Goal: Task Accomplishment & Management: Manage account settings

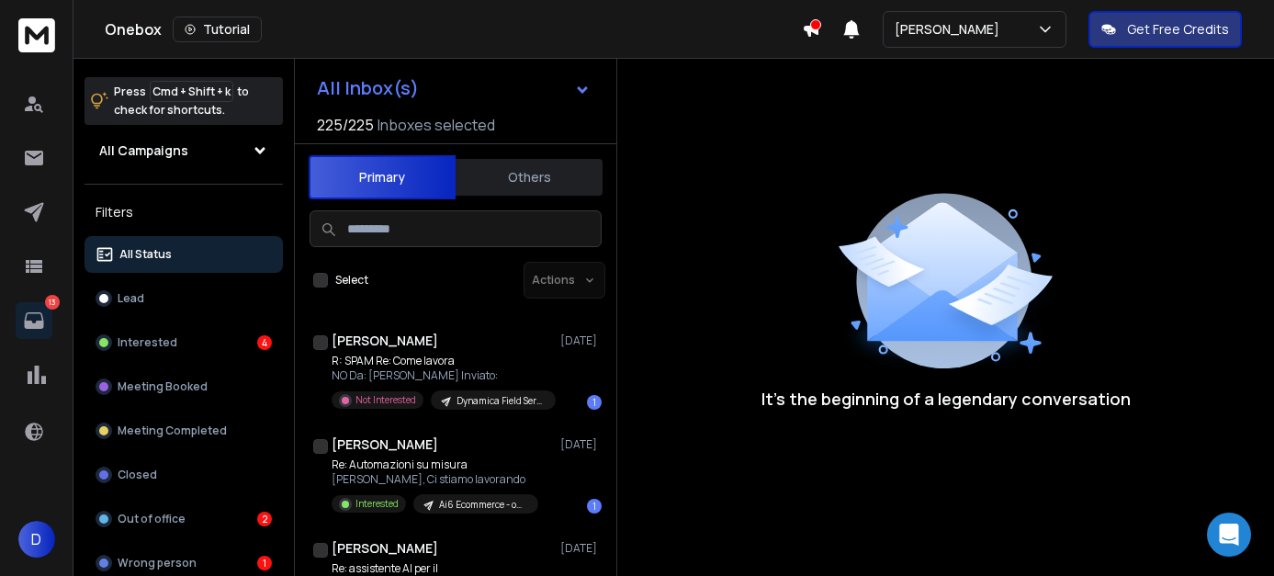
click at [509, 422] on div "[PERSON_NAME] [DATE] R: SPAM Re: Come lavora NO Da: [PERSON_NAME] Inviato: Not …" at bounding box center [456, 530] width 322 height 426
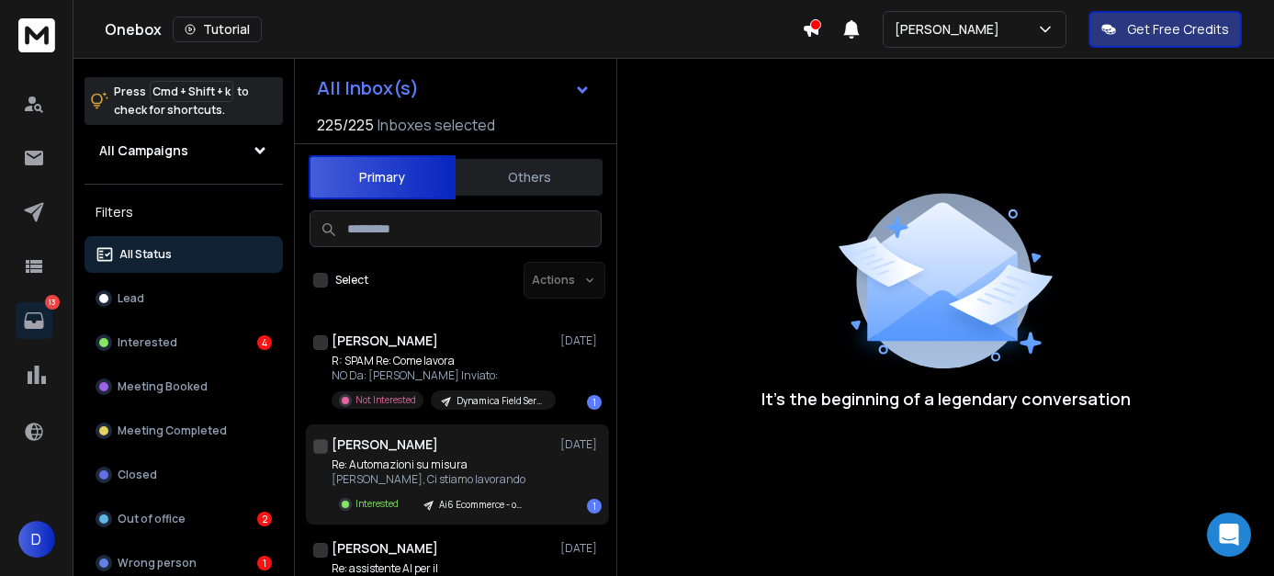
click at [511, 452] on div "[PERSON_NAME] [DATE]" at bounding box center [467, 444] width 270 height 18
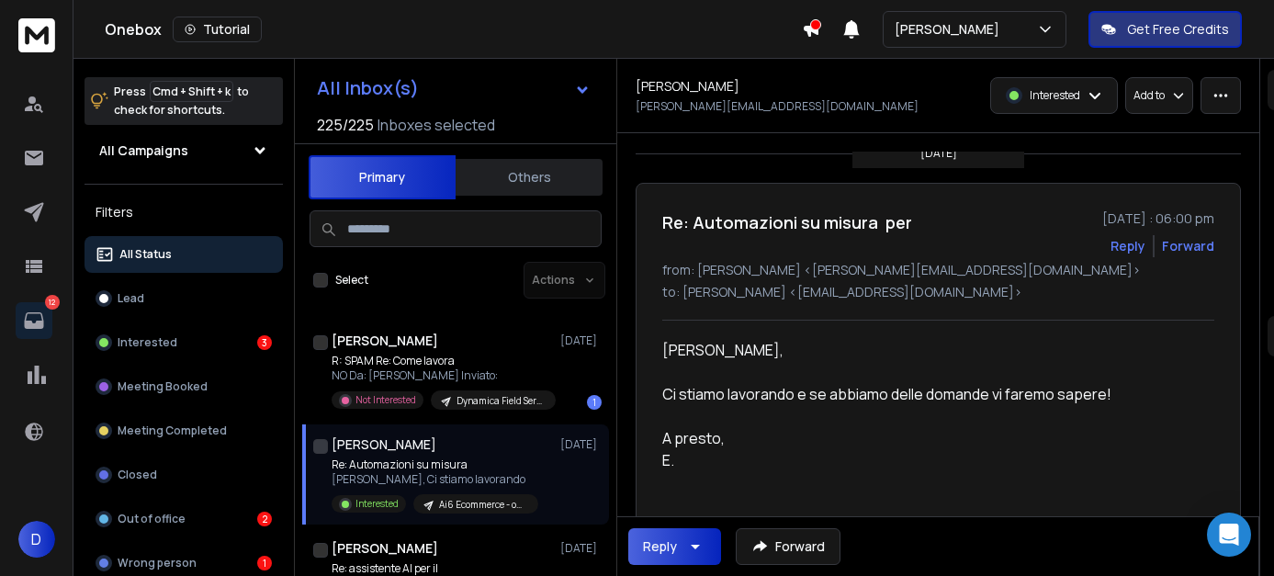
scroll to position [6, 0]
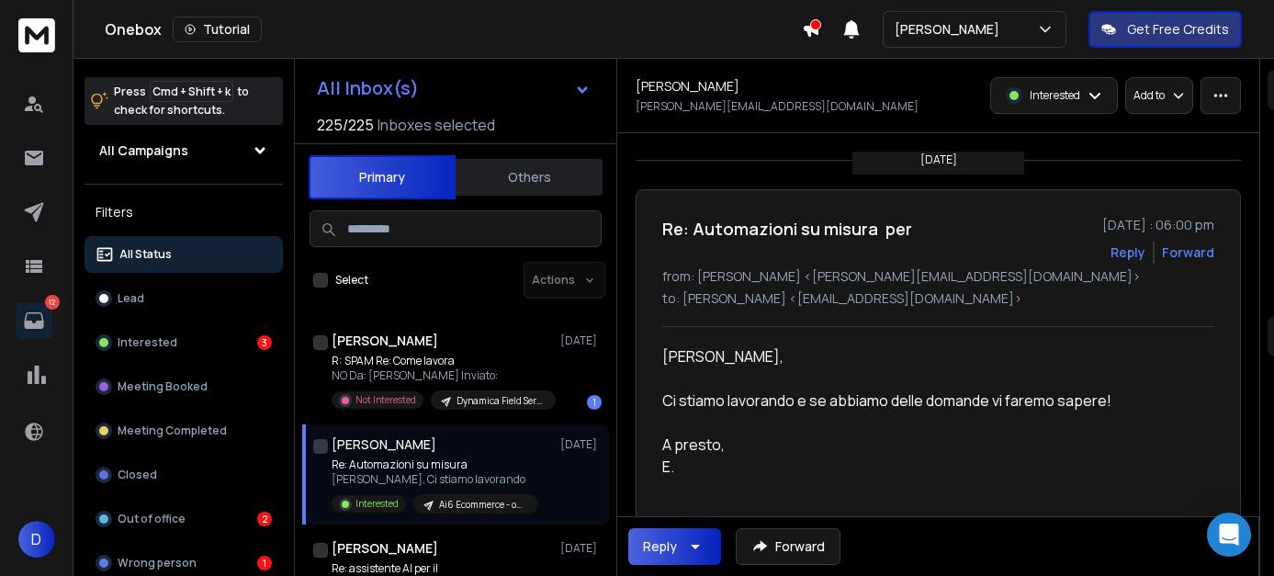
click at [1217, 103] on icon "button" at bounding box center [1221, 95] width 17 height 17
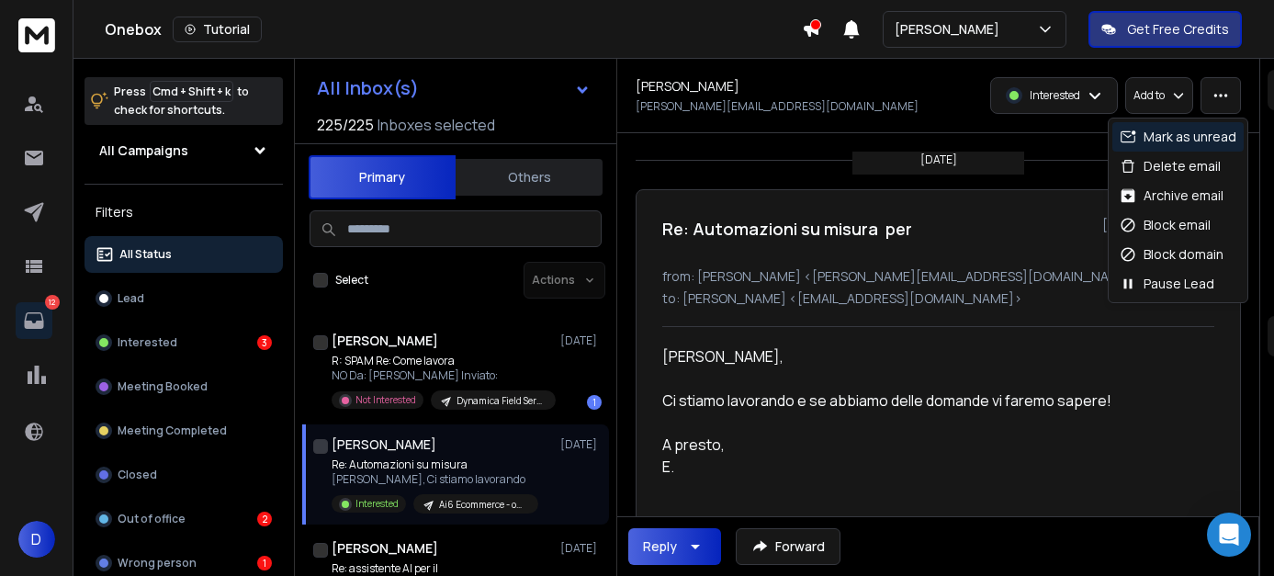
click at [1179, 132] on div "Mark as unread" at bounding box center [1178, 137] width 117 height 18
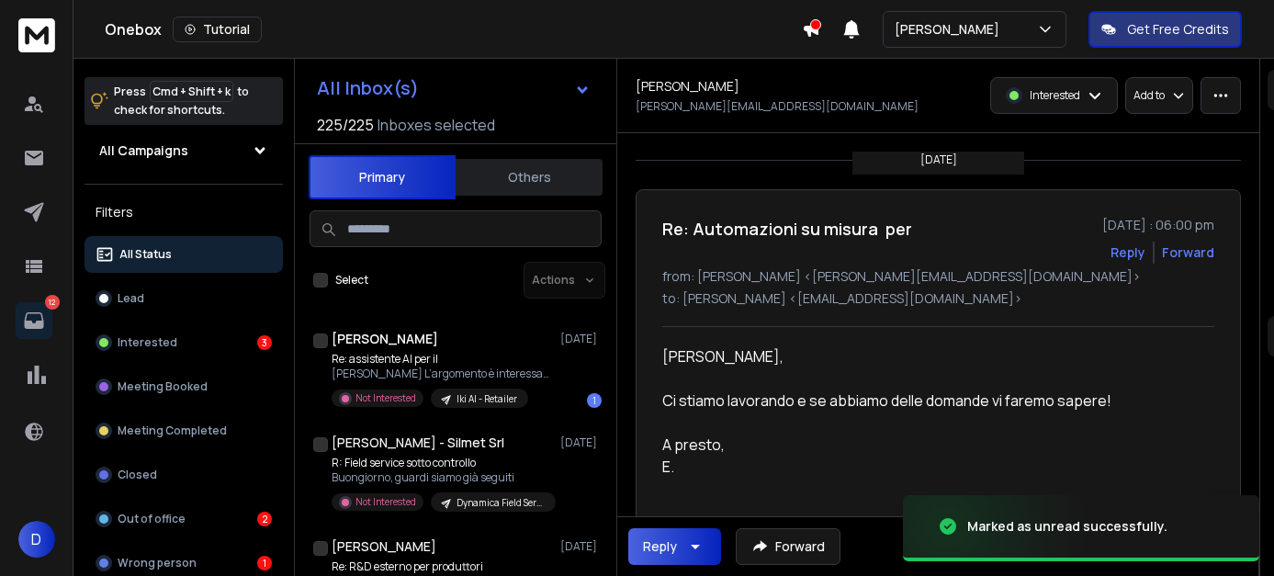
scroll to position [212, 0]
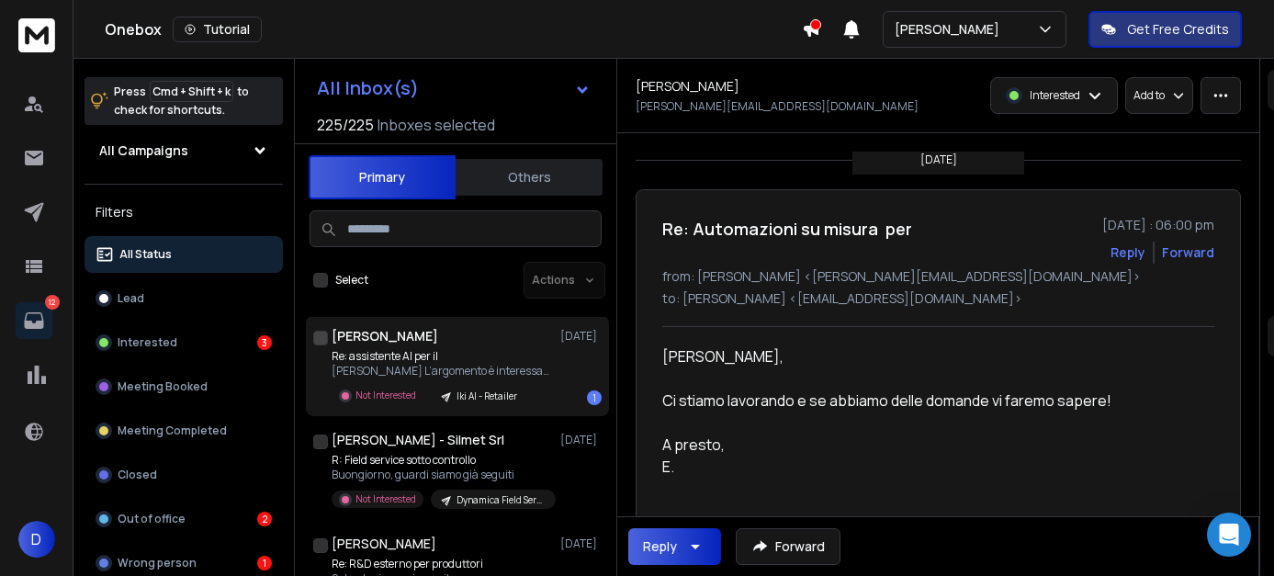
click at [545, 373] on div "Re: assistente AI per il [PERSON_NAME] L’argomento è interessante Not Intereste…" at bounding box center [467, 377] width 270 height 56
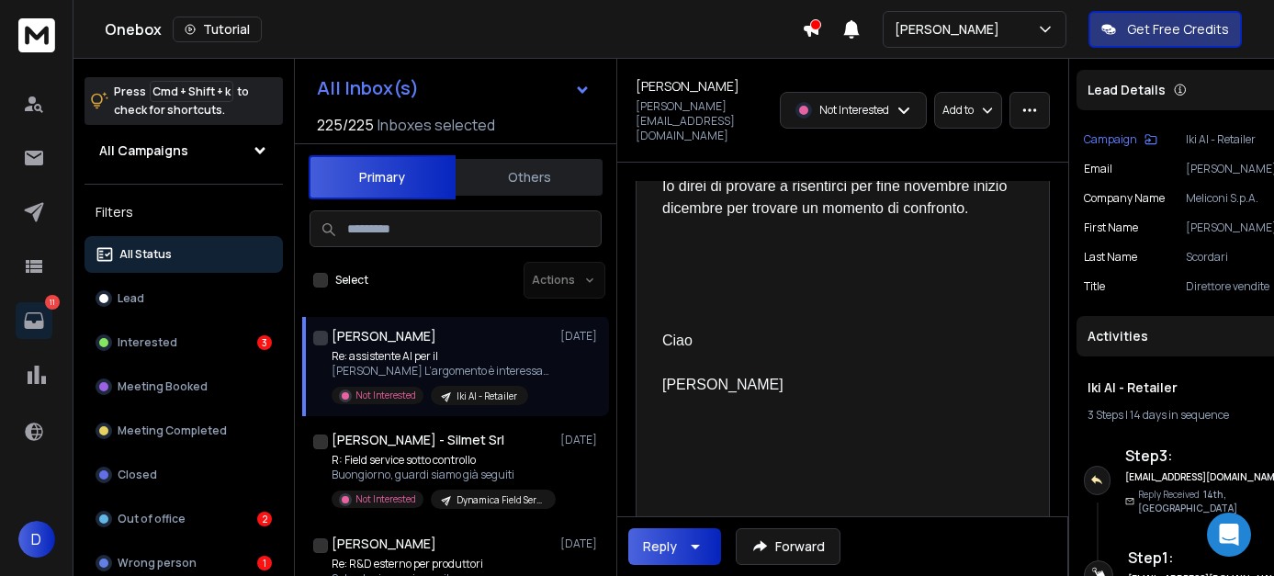
scroll to position [432, 0]
click at [1038, 102] on icon "button" at bounding box center [1030, 110] width 17 height 17
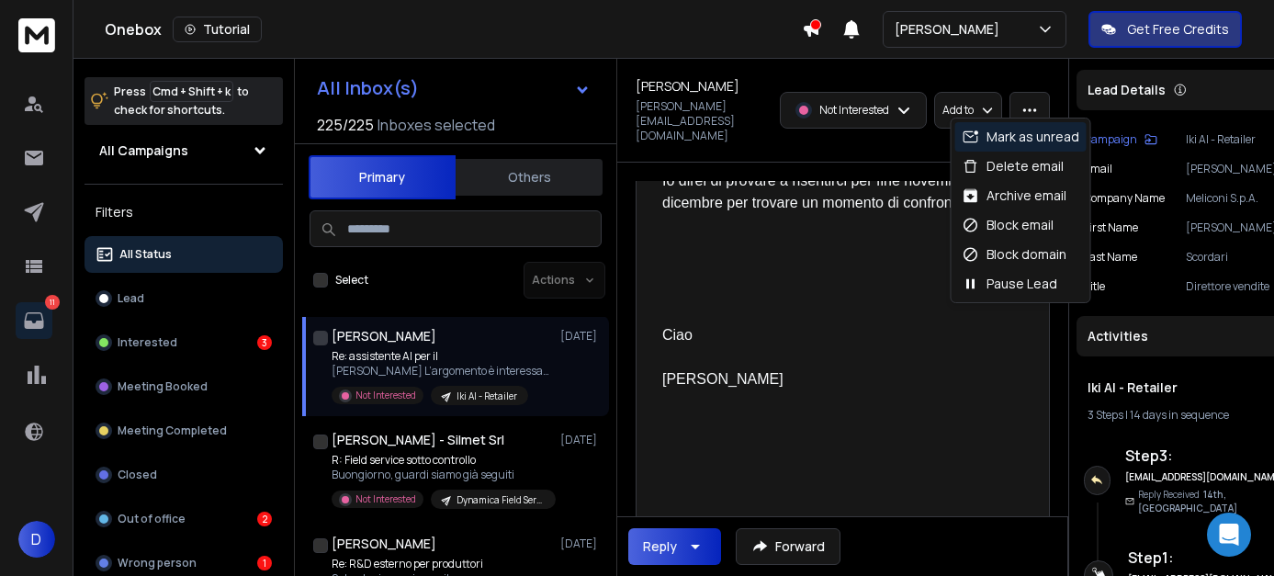
click at [1014, 137] on div "Mark as unread" at bounding box center [1021, 137] width 117 height 18
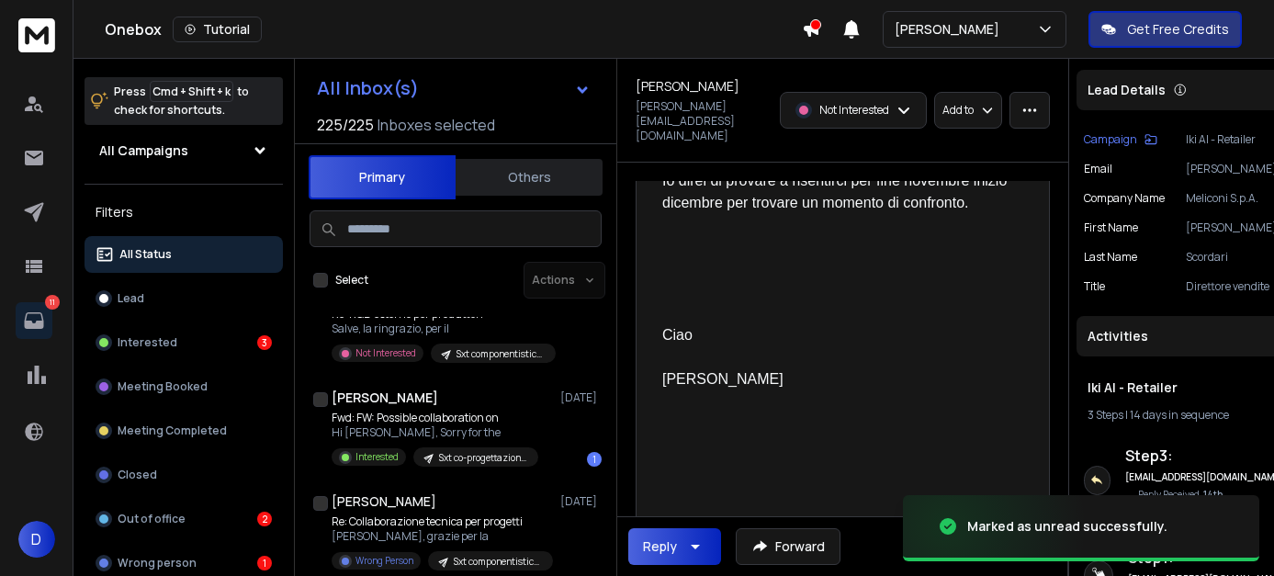
scroll to position [460, 0]
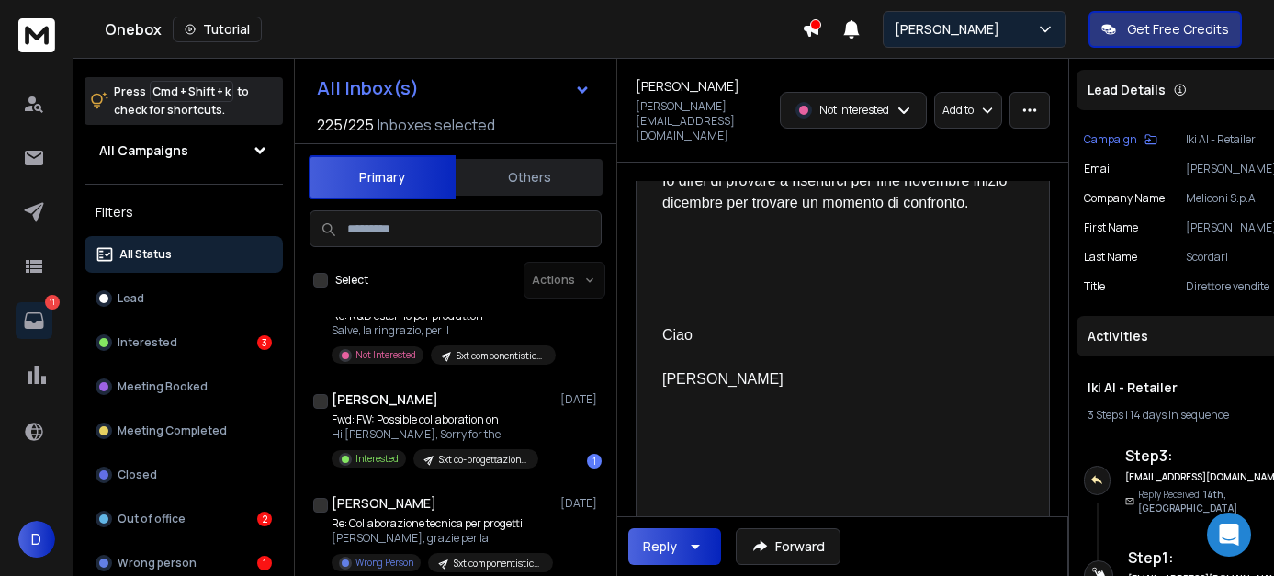
click at [1009, 27] on div "[PERSON_NAME]" at bounding box center [975, 29] width 160 height 18
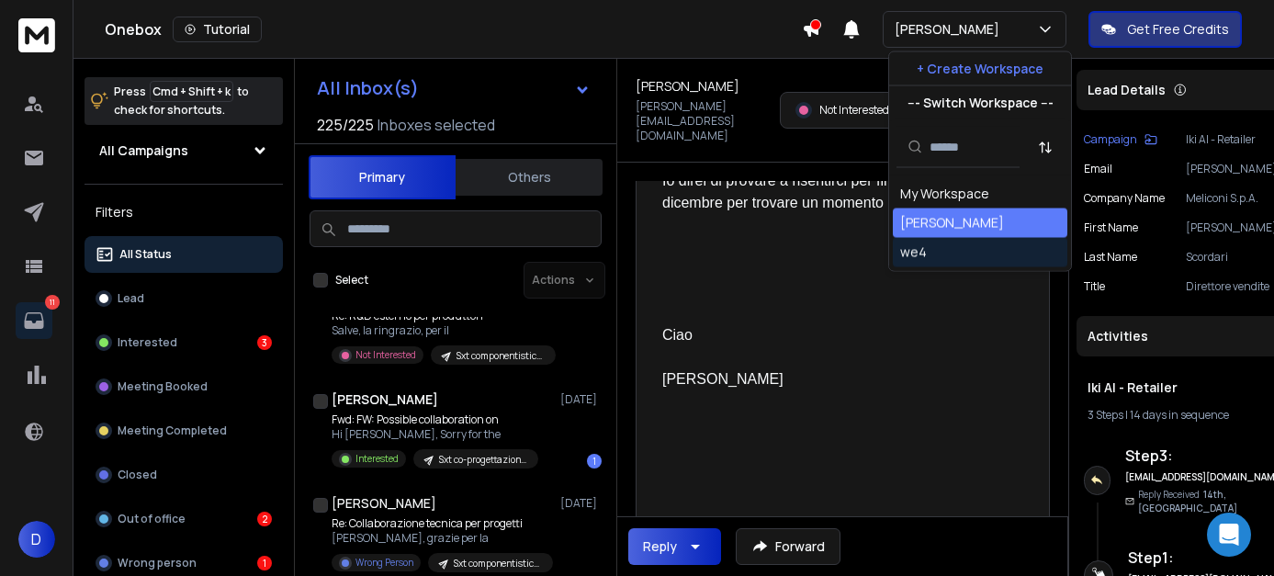
click at [926, 247] on div "we4" at bounding box center [980, 252] width 175 height 29
